Goal: Task Accomplishment & Management: Manage account settings

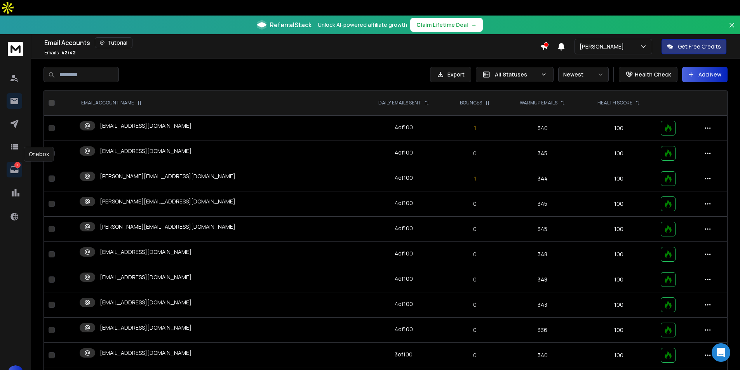
click at [18, 162] on p "1" at bounding box center [17, 165] width 6 height 6
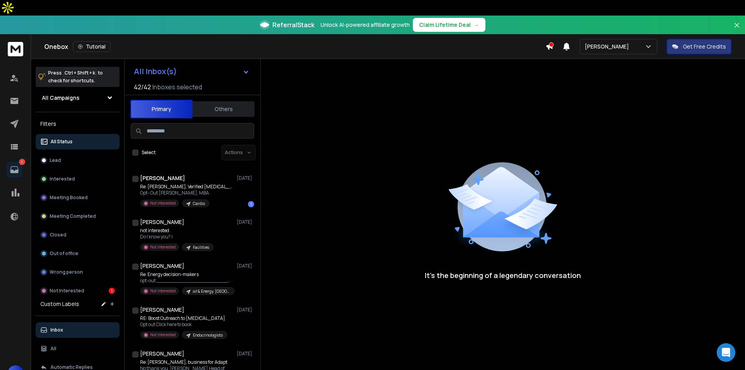
click at [85, 341] on button "All" at bounding box center [78, 349] width 84 height 16
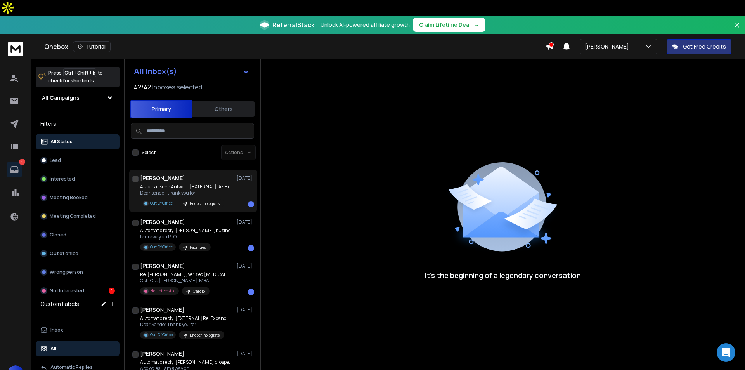
click at [206, 190] on p "Dear sender, thank you for" at bounding box center [186, 193] width 93 height 6
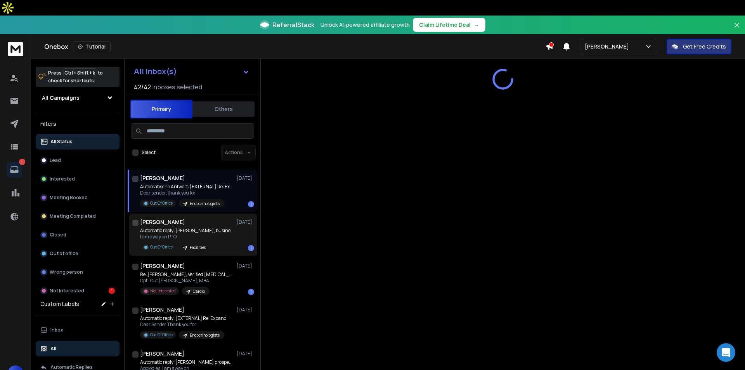
click at [197, 234] on p "I am away on PTO" at bounding box center [186, 237] width 93 height 6
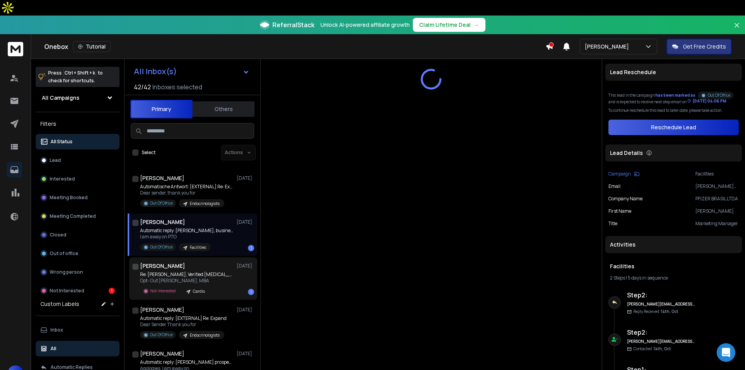
click at [195, 278] on p "Opt- Out [PERSON_NAME], MBA" at bounding box center [186, 281] width 93 height 6
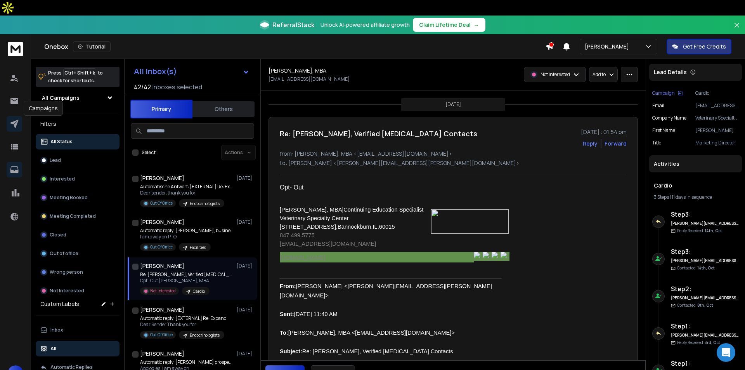
click at [12, 119] on icon at bounding box center [14, 123] width 9 height 9
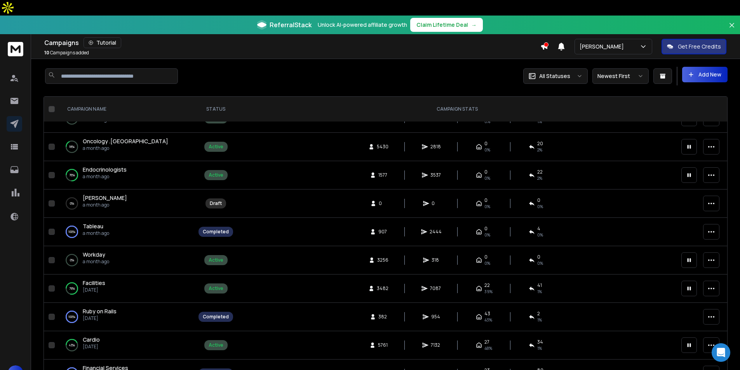
scroll to position [27, 0]
